Goal: Task Accomplishment & Management: Manage account settings

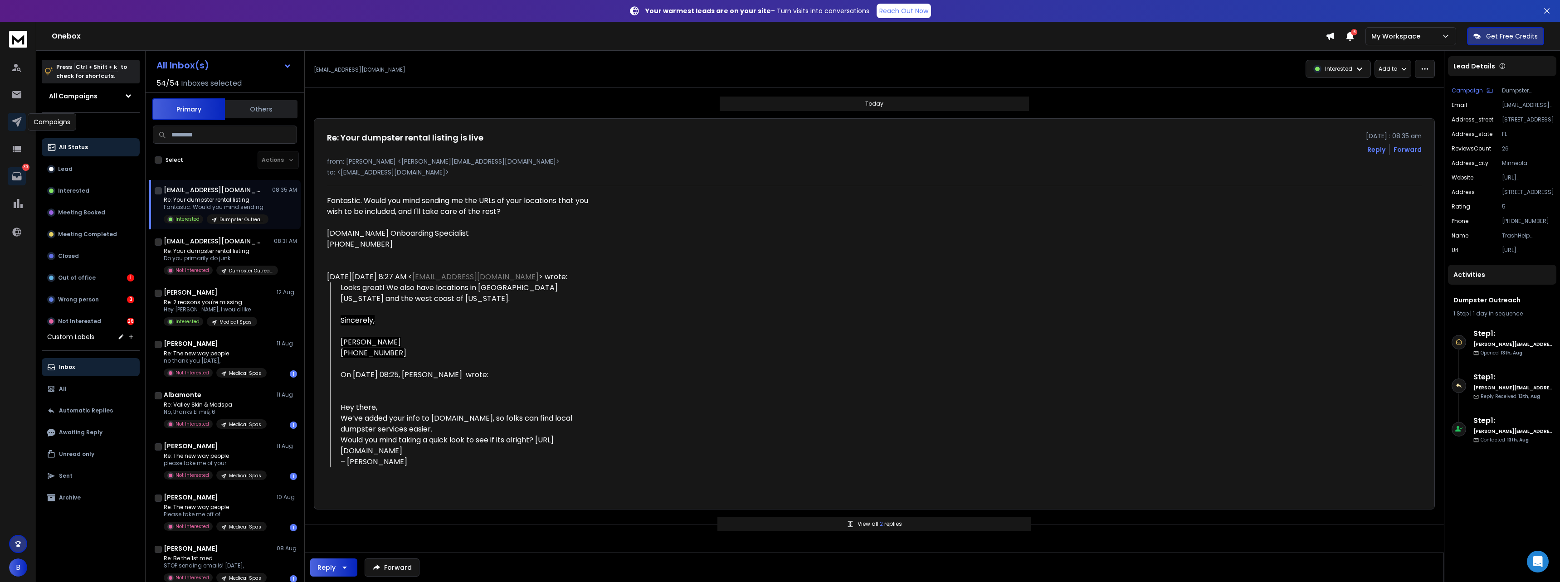
click at [15, 118] on icon at bounding box center [16, 122] width 11 height 11
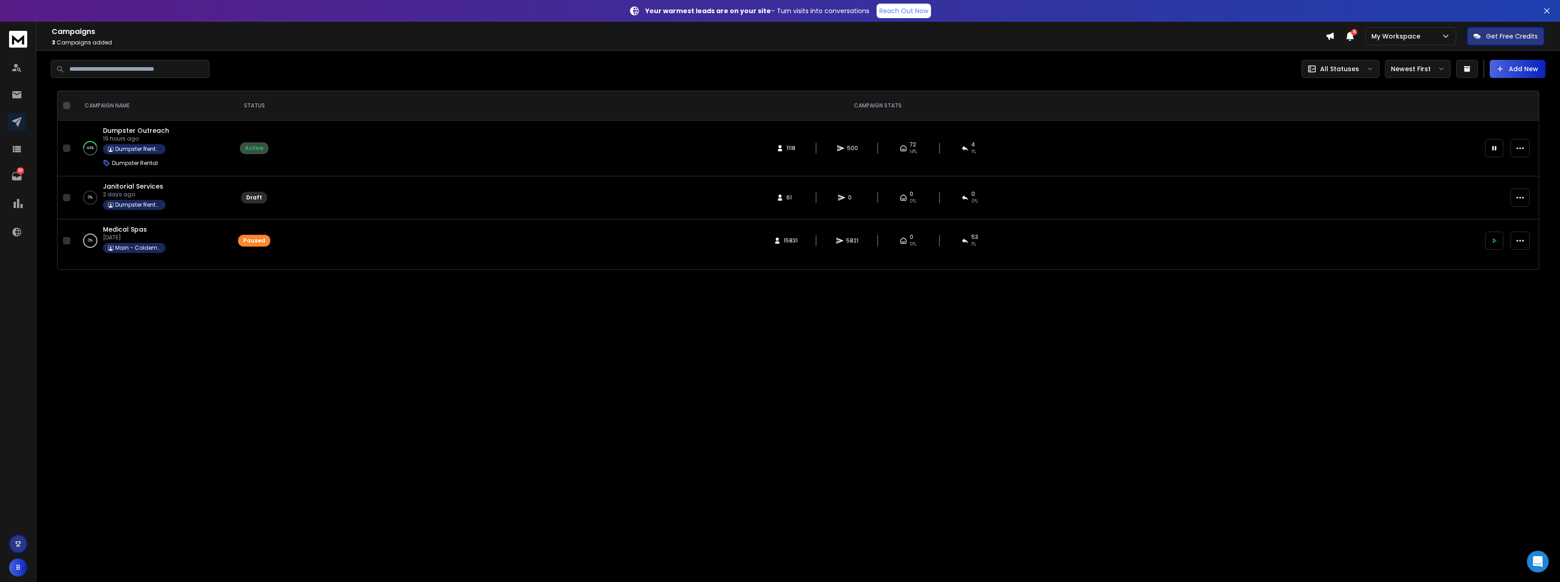
click at [344, 146] on div "1118 500 72 14 % 4 1 %" at bounding box center [877, 148] width 1193 height 15
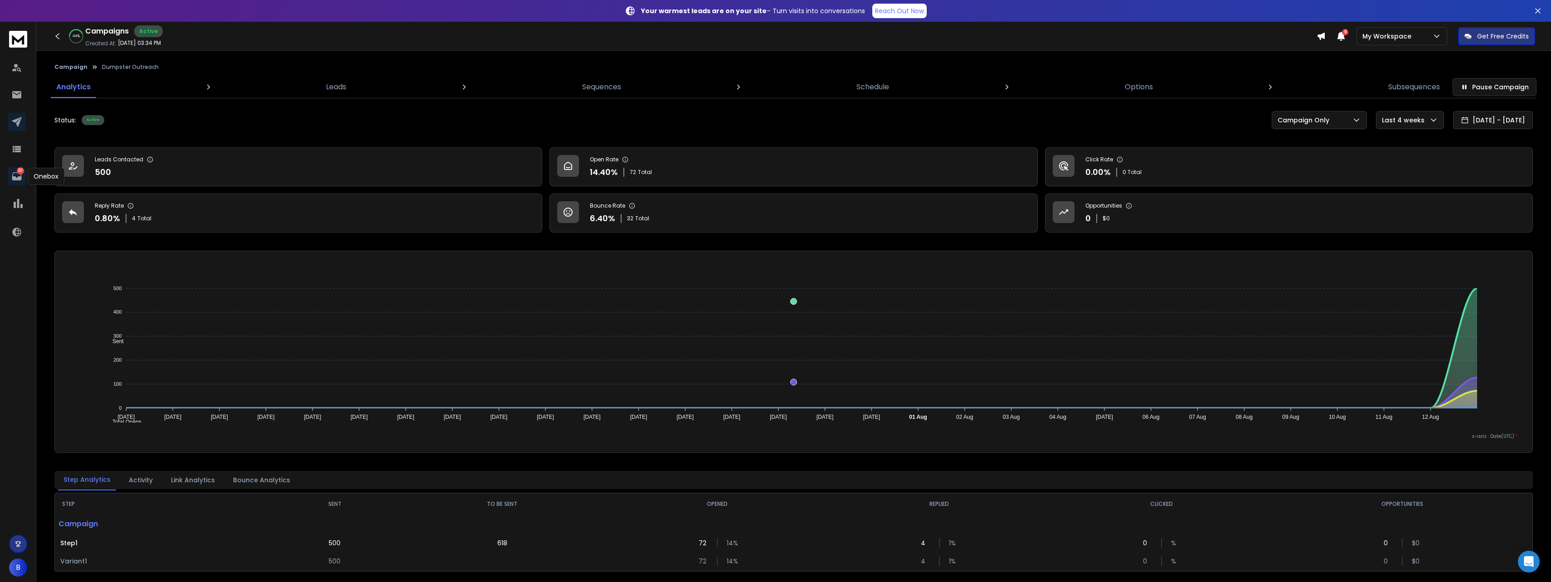
click at [19, 172] on p "30" at bounding box center [20, 170] width 7 height 7
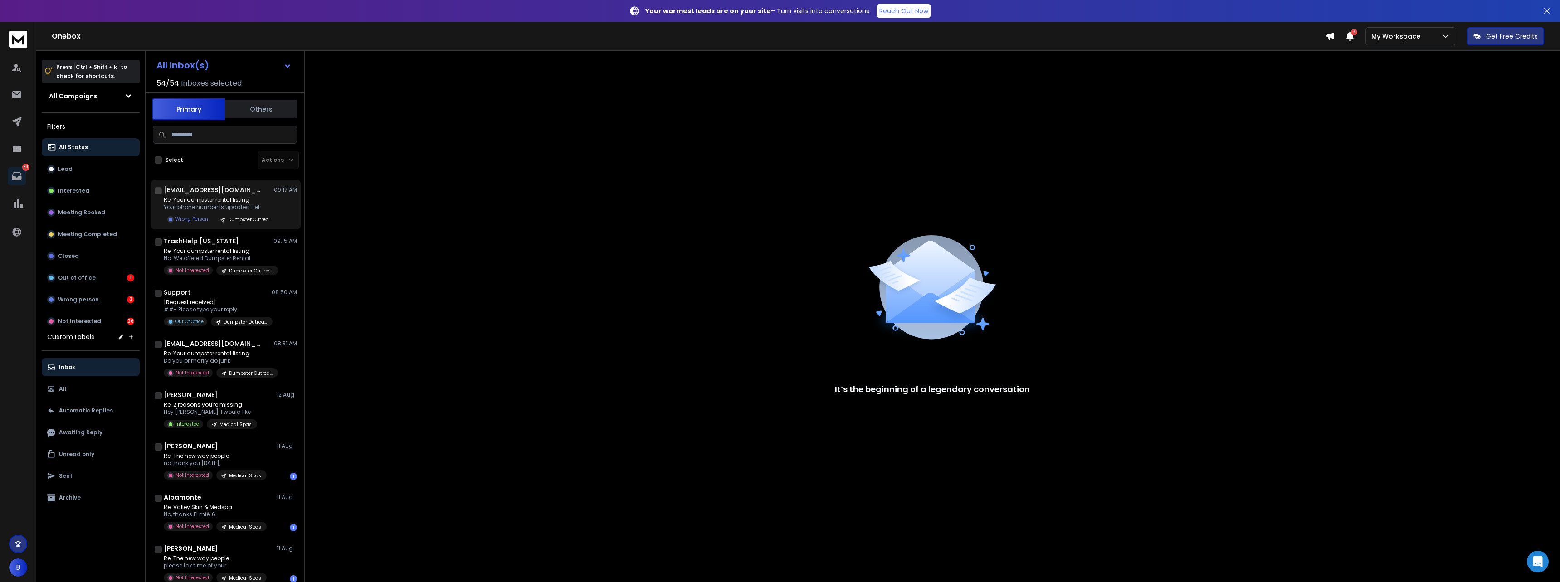
click at [233, 201] on p "Re: Your dumpster rental listing" at bounding box center [218, 199] width 109 height 7
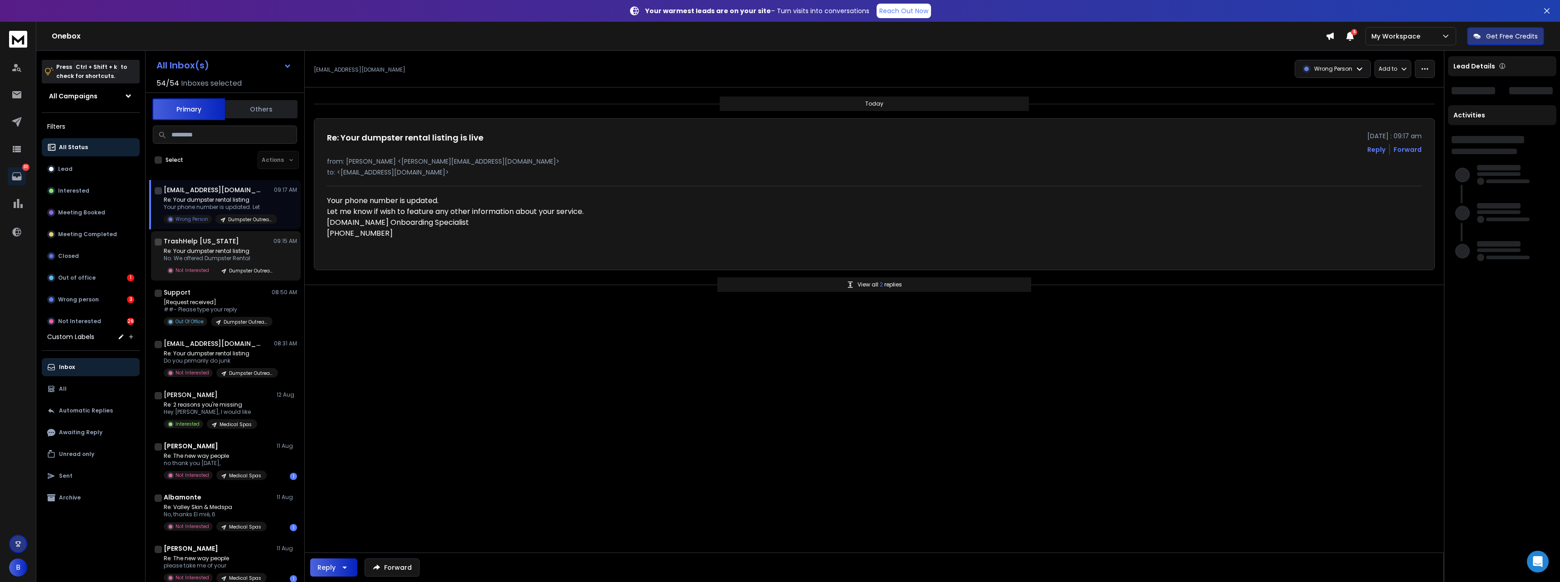
click at [244, 245] on div "TrashHelp [US_STATE] 09:15 AM" at bounding box center [230, 241] width 133 height 9
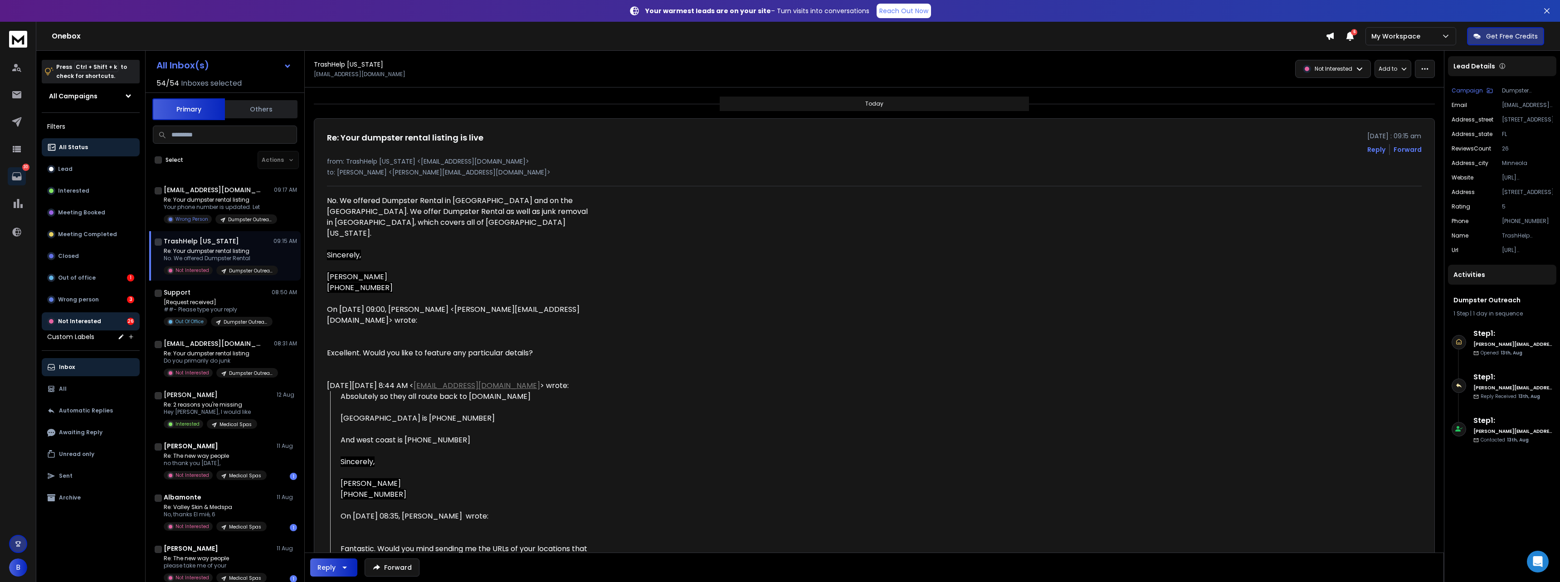
click at [107, 316] on button "Not Interested 26" at bounding box center [91, 321] width 98 height 18
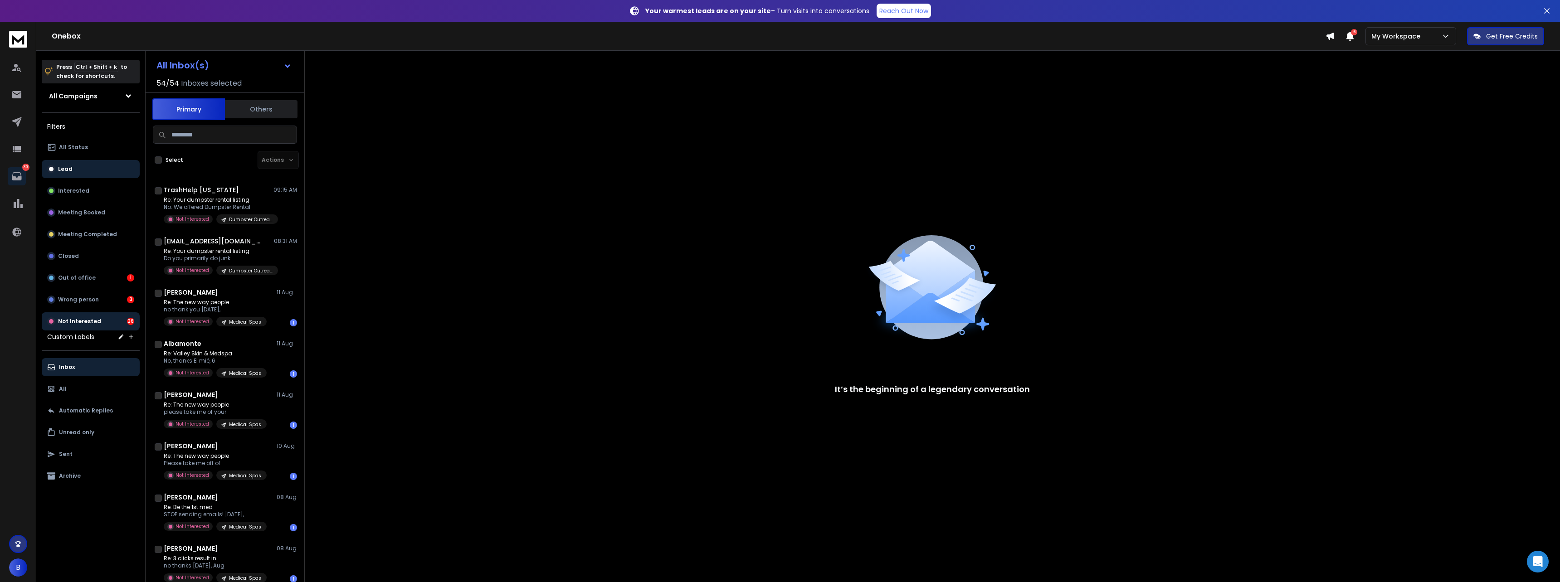
click at [76, 169] on button "Lead" at bounding box center [91, 169] width 98 height 18
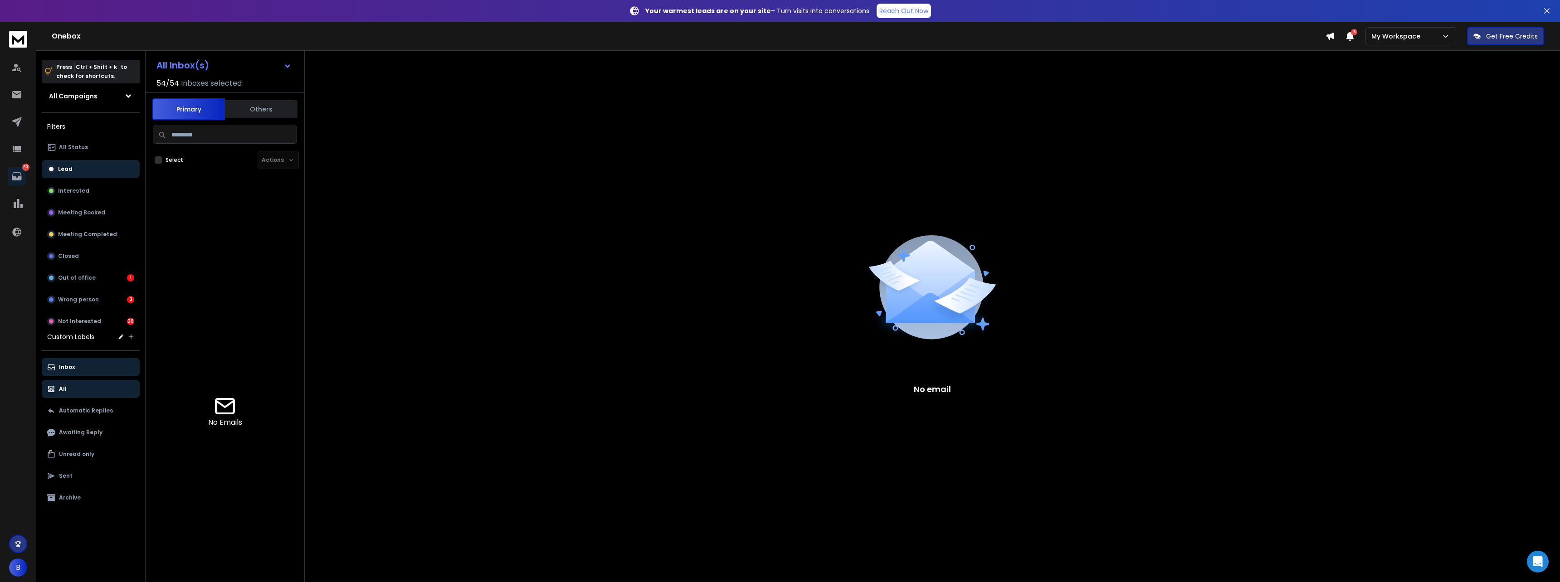
click at [68, 391] on button "All" at bounding box center [91, 389] width 98 height 18
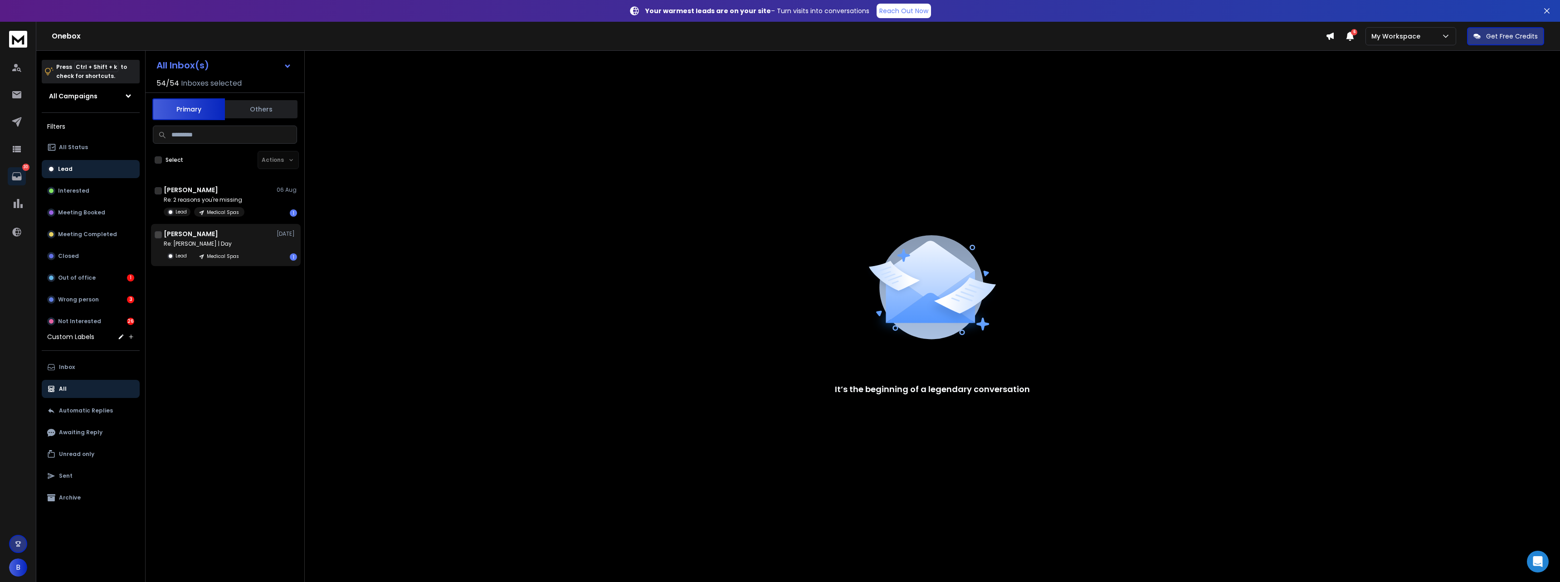
click at [248, 239] on div "[PERSON_NAME] [DATE] Re: [PERSON_NAME] | Day Lead Medical Spas 1" at bounding box center [230, 244] width 133 height 31
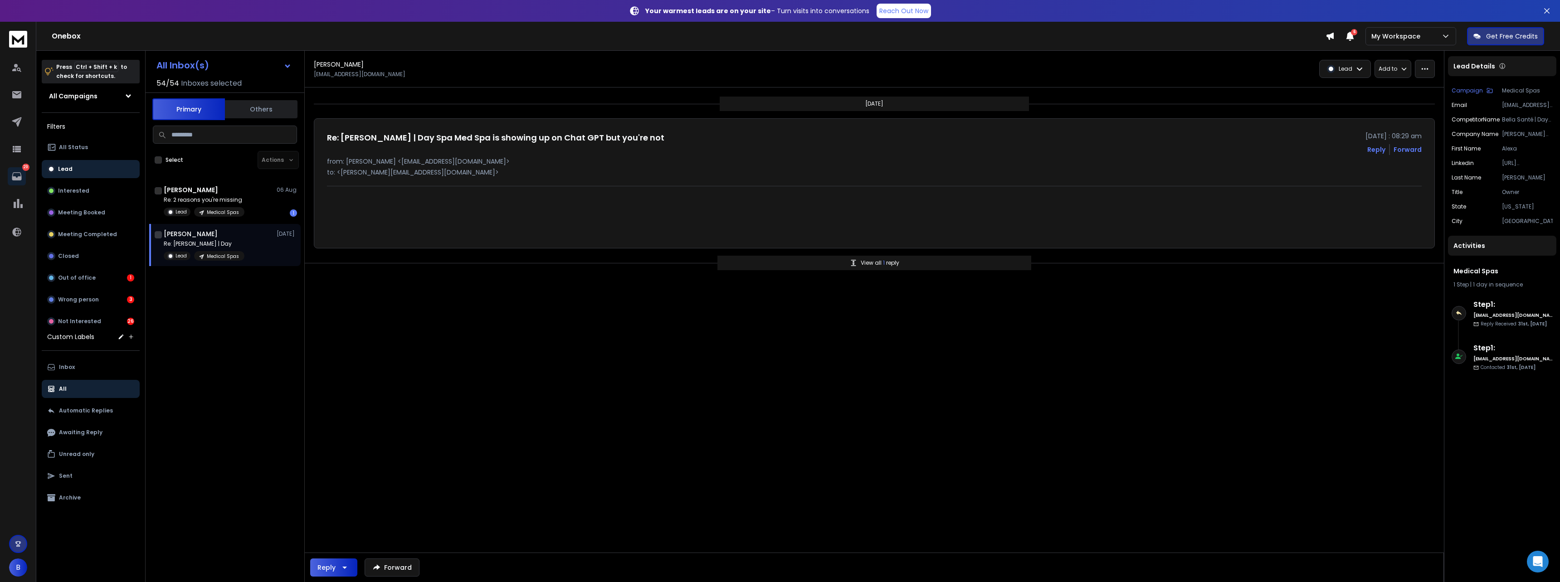
click at [424, 213] on div at bounding box center [463, 215] width 272 height 40
click at [228, 197] on p "Re: 2 reasons you're missing" at bounding box center [204, 199] width 81 height 7
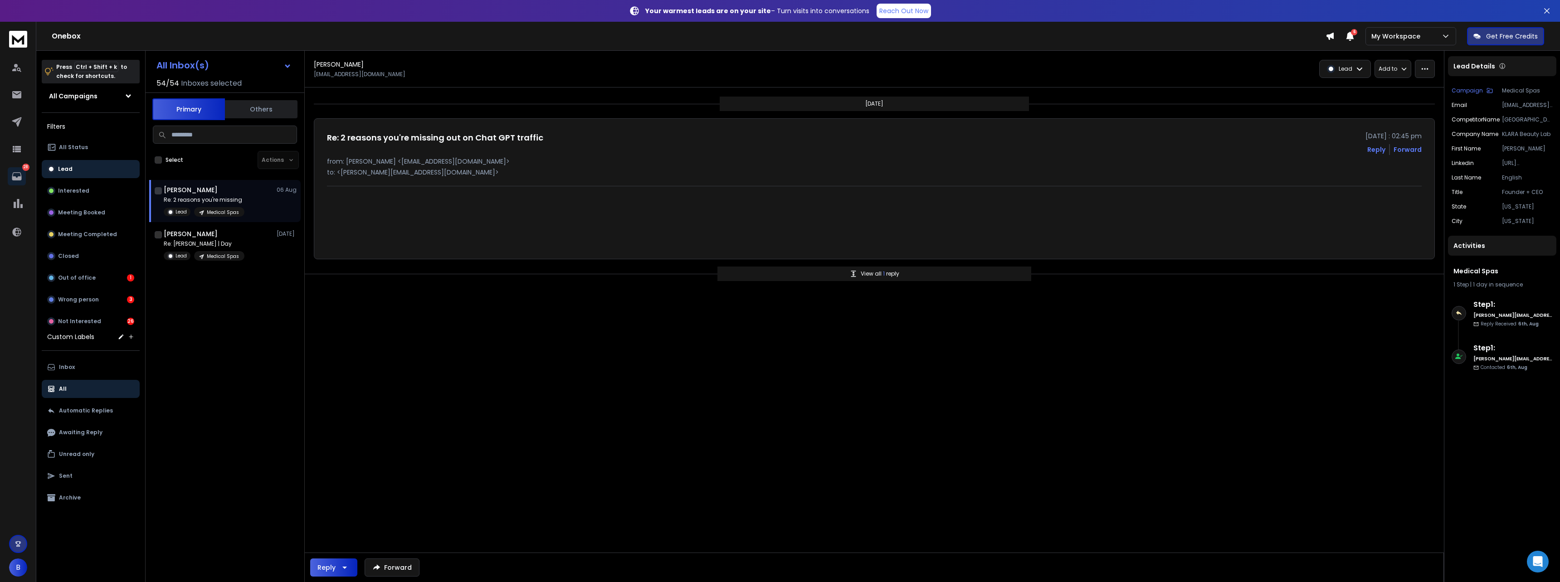
click at [500, 197] on div at bounding box center [459, 206] width 265 height 22
click at [863, 276] on p "View all 1 reply" at bounding box center [880, 273] width 39 height 7
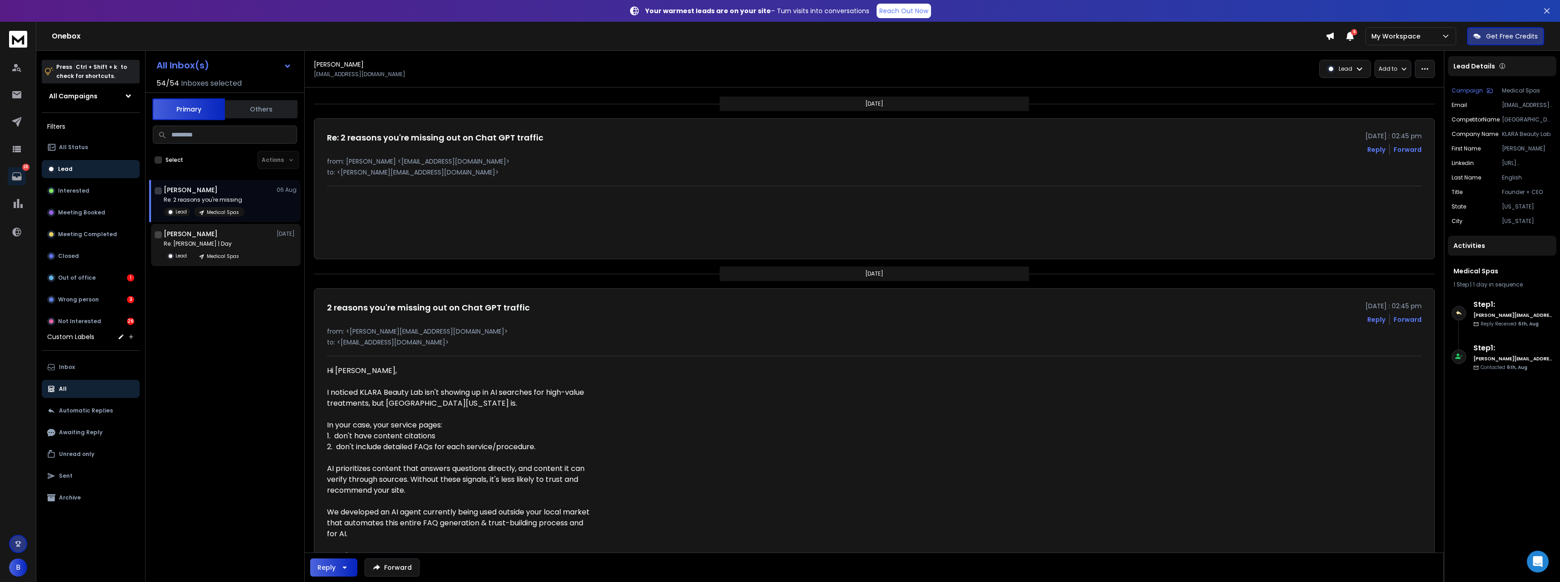
click at [181, 256] on p "Lead" at bounding box center [181, 256] width 11 height 7
